Goal: Task Accomplishment & Management: Use online tool/utility

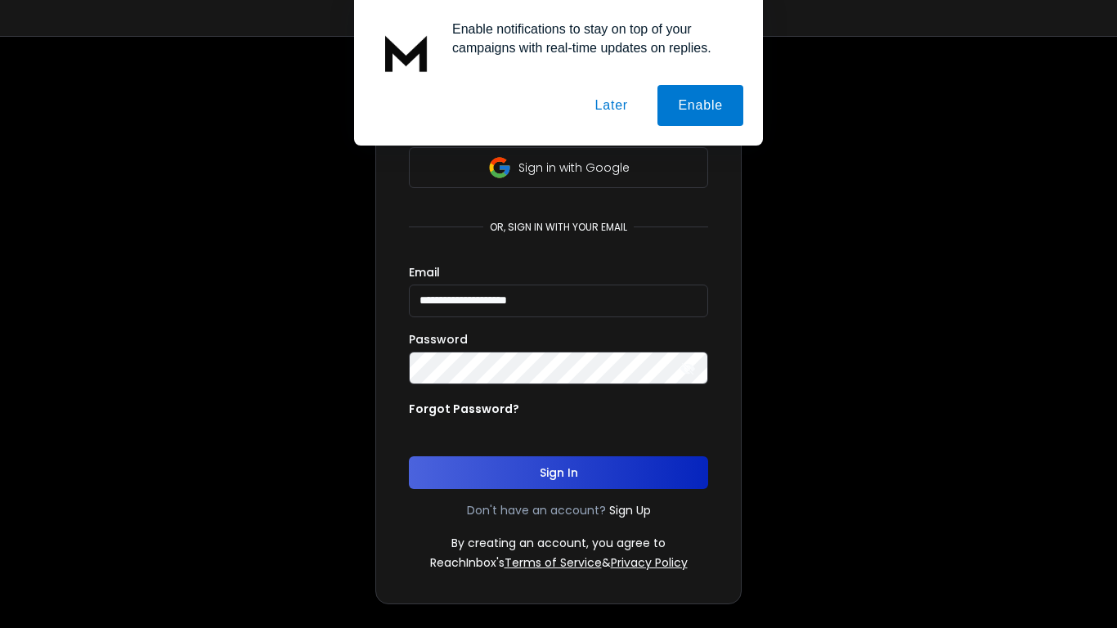
type input "**********"
click at [559, 472] on button "Sign In" at bounding box center [558, 472] width 299 height 33
